Goal: Task Accomplishment & Management: Use online tool/utility

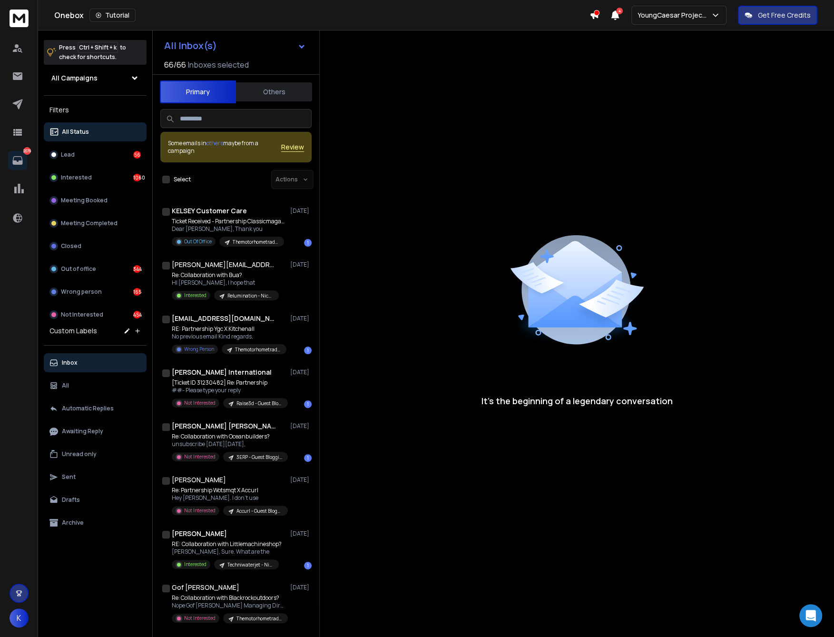
click at [509, 178] on div "It’s the beginning of a legendary conversation" at bounding box center [577, 300] width 514 height 541
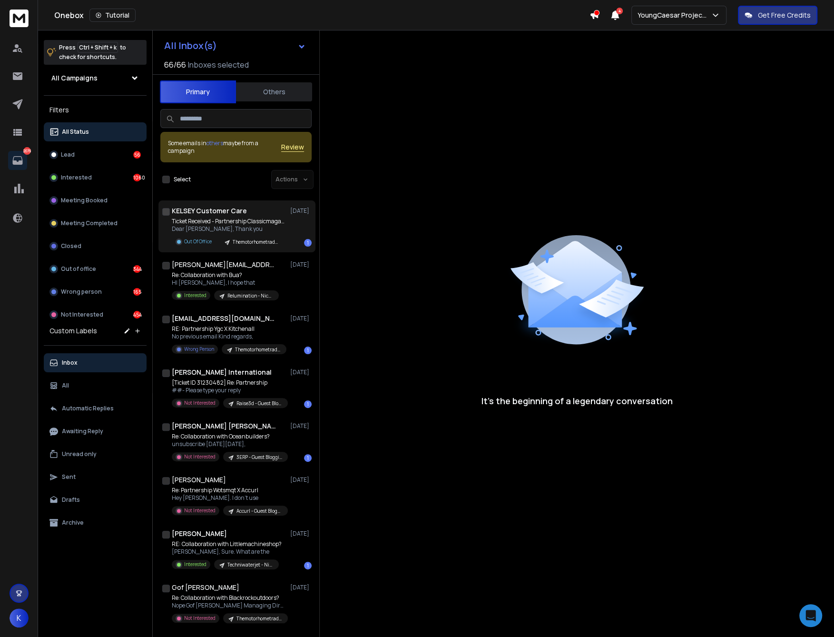
click at [239, 227] on p "Dear [PERSON_NAME], Thank you" at bounding box center [229, 229] width 114 height 8
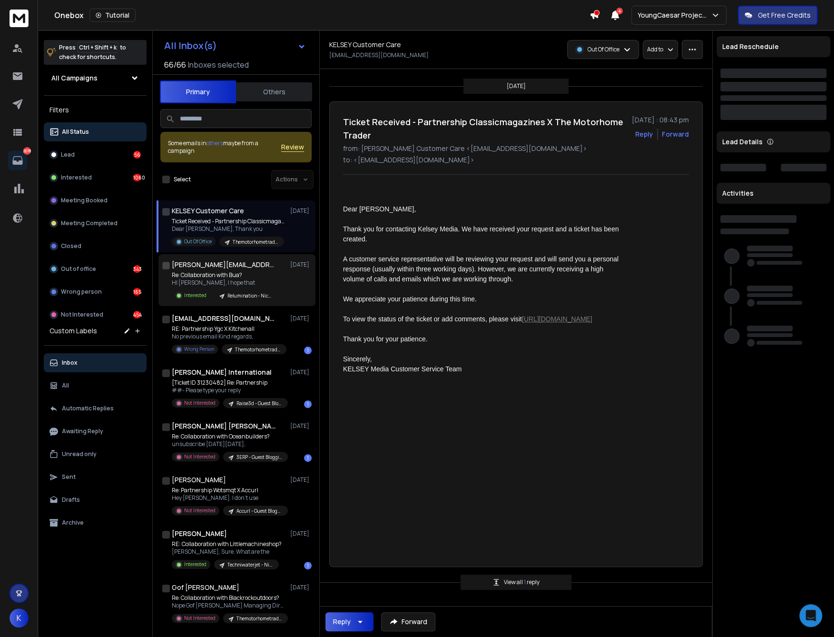
click at [261, 273] on p "Re: Collaboration with Bua?" at bounding box center [225, 275] width 107 height 8
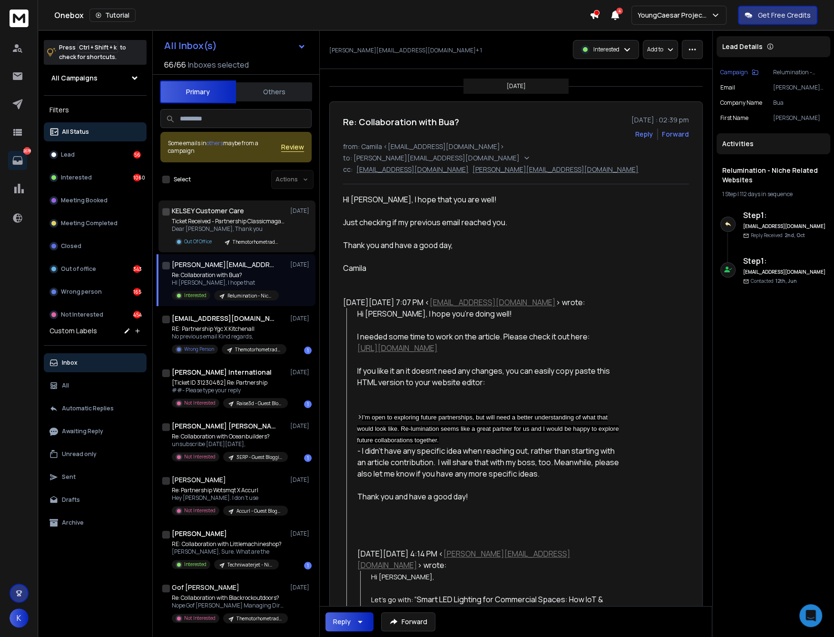
click at [266, 221] on p "Ticket Received - Partnership Classicmagazines" at bounding box center [229, 221] width 114 height 8
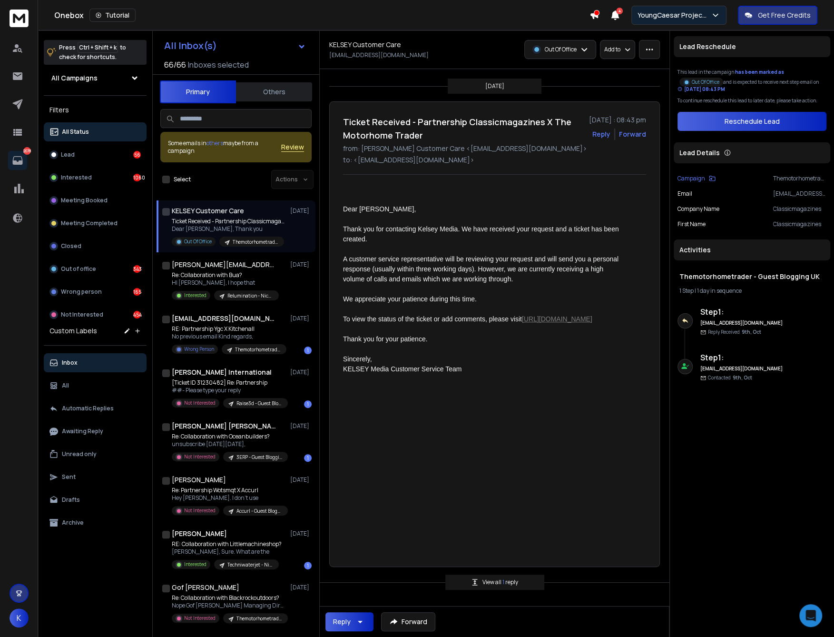
click at [658, 10] on p "YoungCaesar Projects" at bounding box center [674, 15] width 73 height 10
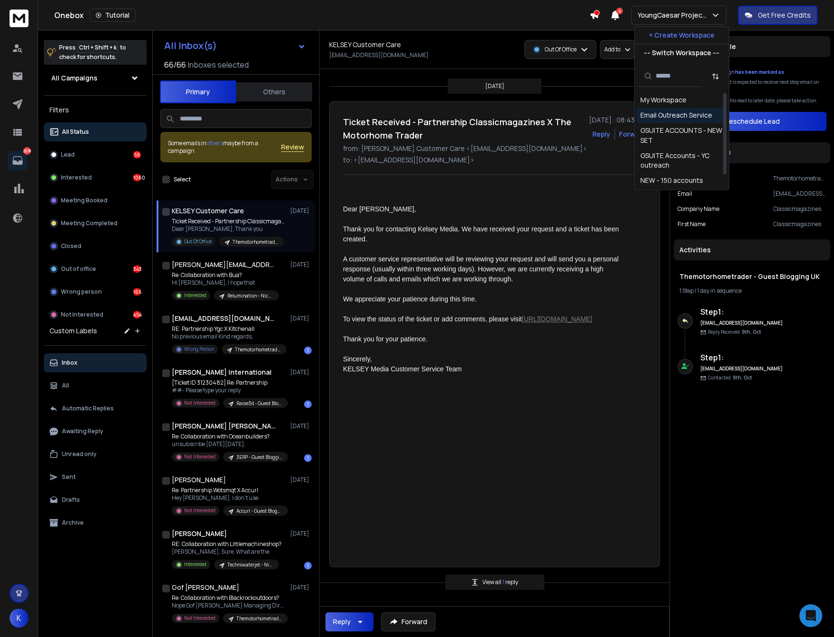
click at [661, 117] on div "Email Outreach Service" at bounding box center [677, 115] width 72 height 10
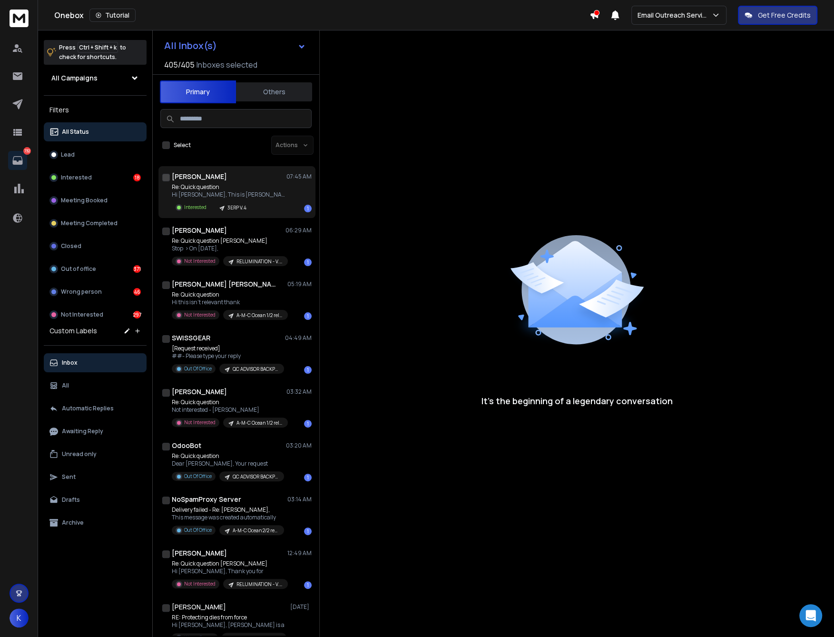
click at [228, 187] on p "Re: Quick question" at bounding box center [229, 187] width 114 height 8
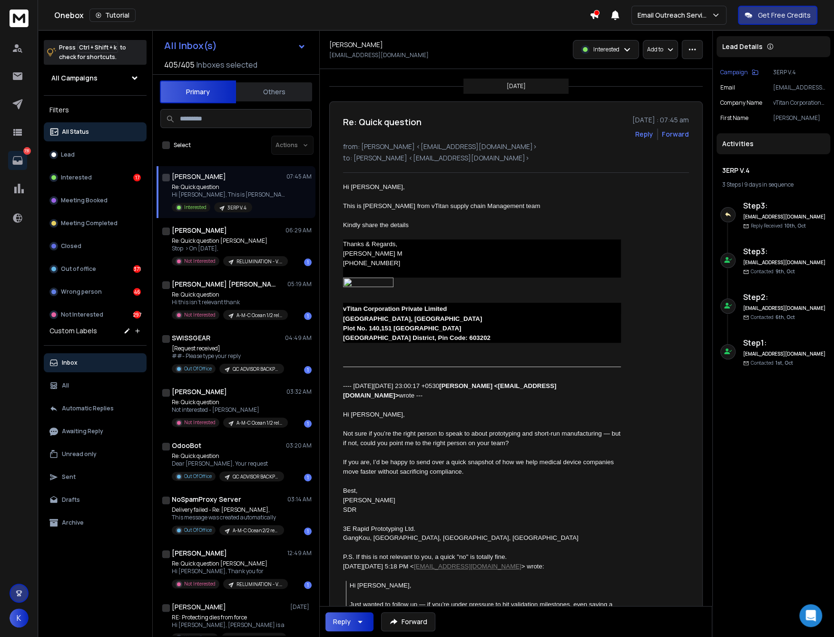
click at [503, 146] on p "from: Maheshkumar Murugan <maheshkumarm@vtitan.com>" at bounding box center [516, 147] width 346 height 10
click at [513, 147] on p "from: Maheshkumar Murugan <maheshkumarm@vtitan.com>" at bounding box center [516, 147] width 346 height 10
copy p "vtitan.com"
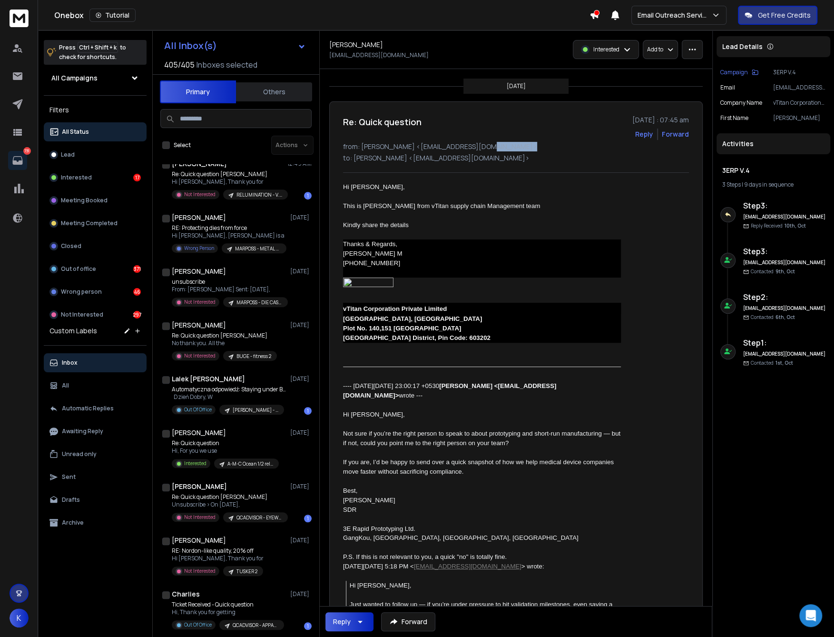
scroll to position [519, 0]
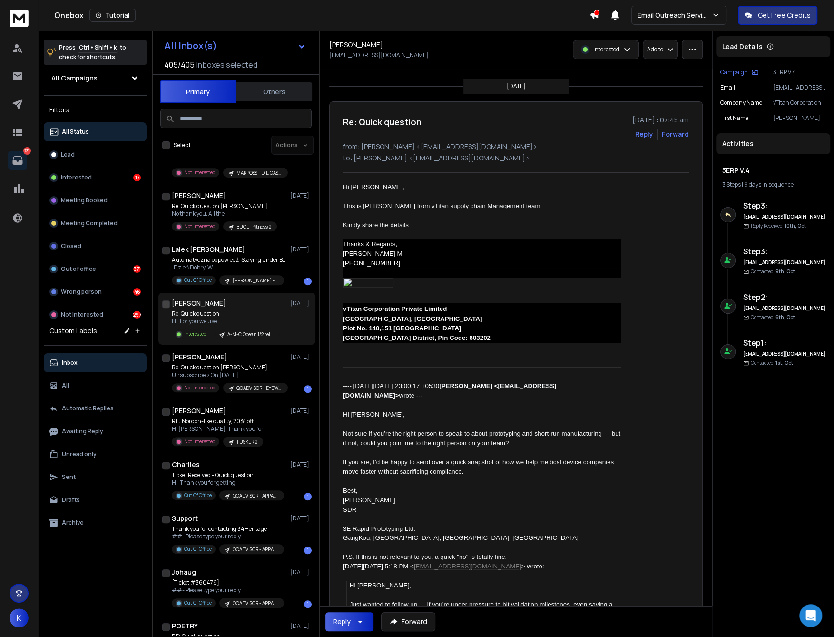
click at [256, 318] on p "Hi, For you we use" at bounding box center [225, 321] width 107 height 8
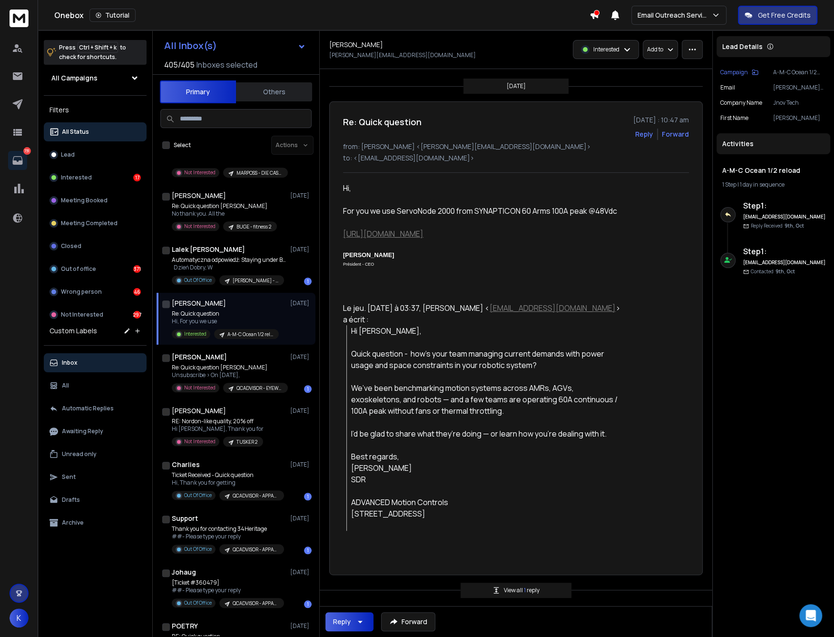
scroll to position [0, 0]
